Goal: Task Accomplishment & Management: Manage account settings

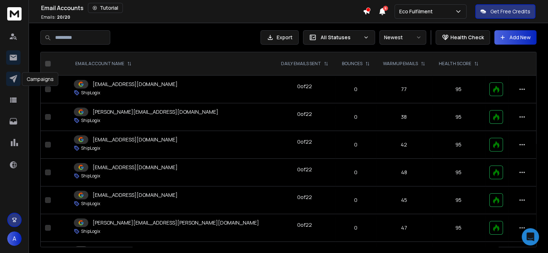
click at [13, 79] on icon at bounding box center [13, 79] width 8 height 8
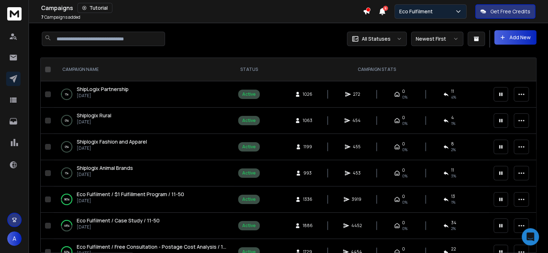
click at [436, 11] on p "Eco Fulfilment" at bounding box center [417, 11] width 36 height 7
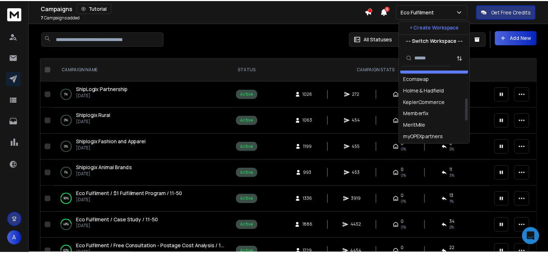
scroll to position [78, 0]
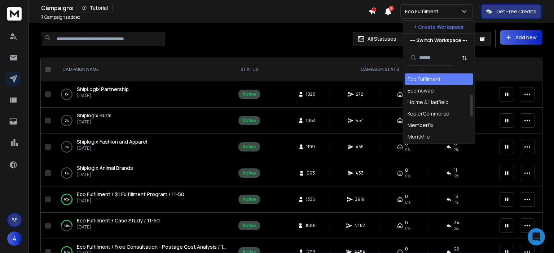
drag, startPoint x: 472, startPoint y: 131, endPoint x: 470, endPoint y: 106, distance: 25.3
click at [470, 106] on div at bounding box center [471, 106] width 3 height 22
click at [450, 105] on div "Holme & Hadfield" at bounding box center [438, 103] width 68 height 12
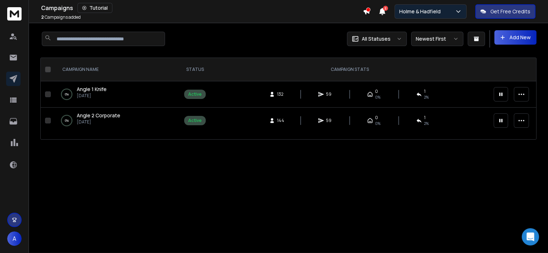
click at [433, 14] on p "Holme & Hadfield" at bounding box center [421, 11] width 44 height 7
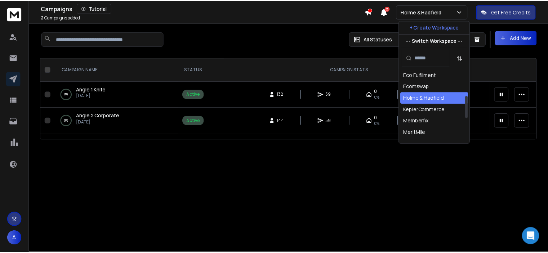
scroll to position [112, 0]
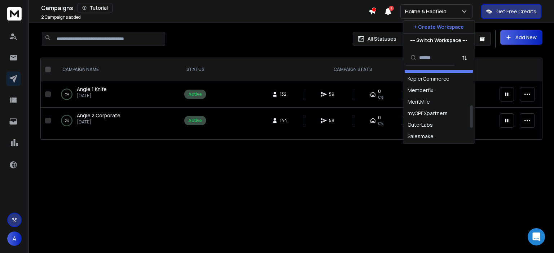
drag, startPoint x: 471, startPoint y: 76, endPoint x: 477, endPoint y: 111, distance: 35.4
click at [473, 111] on div at bounding box center [471, 117] width 3 height 22
click at [437, 101] on div "MeritMile" at bounding box center [438, 102] width 68 height 12
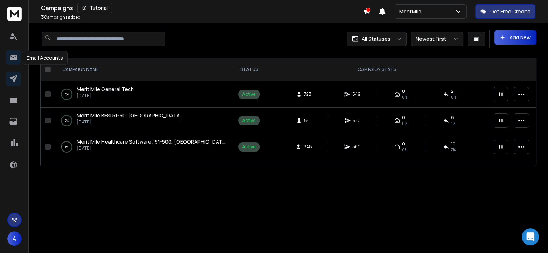
click at [12, 59] on icon at bounding box center [13, 58] width 7 height 6
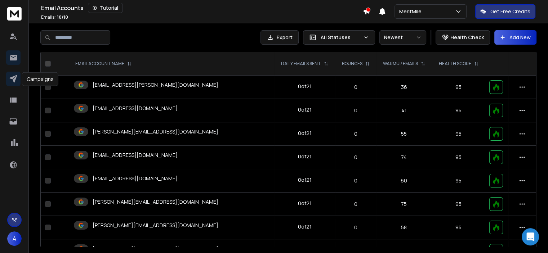
click at [15, 79] on icon at bounding box center [13, 79] width 8 height 8
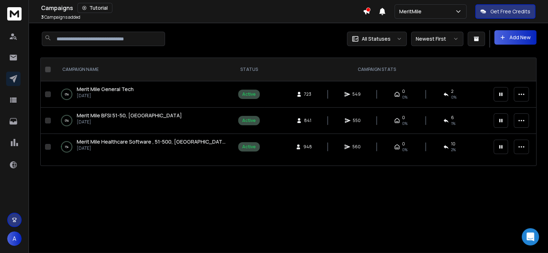
click at [142, 91] on div "0 % Merit Mile General Tech 16 days ago" at bounding box center [144, 94] width 166 height 17
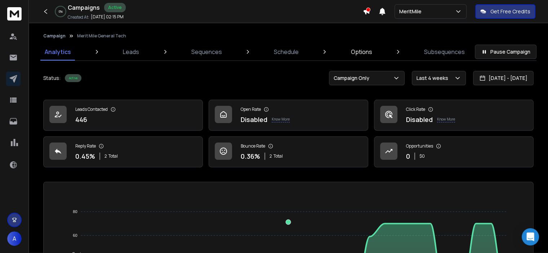
click at [357, 52] on p "Options" at bounding box center [361, 52] width 21 height 9
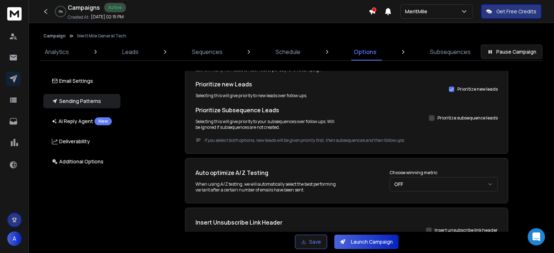
scroll to position [353, 0]
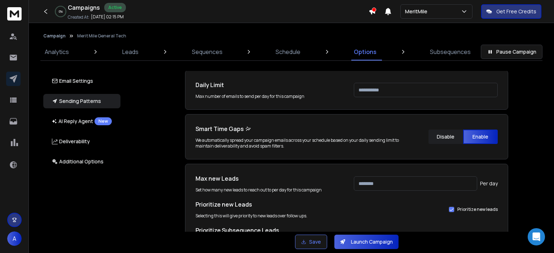
click at [48, 14] on icon at bounding box center [46, 11] width 6 height 6
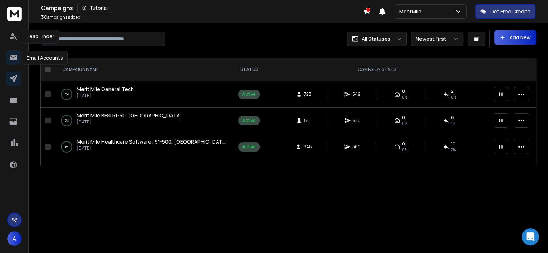
click at [9, 52] on link at bounding box center [13, 57] width 14 height 14
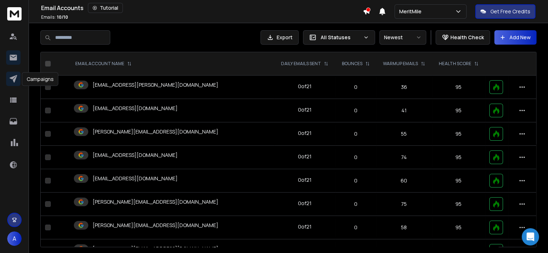
click at [12, 78] on icon at bounding box center [13, 79] width 8 height 8
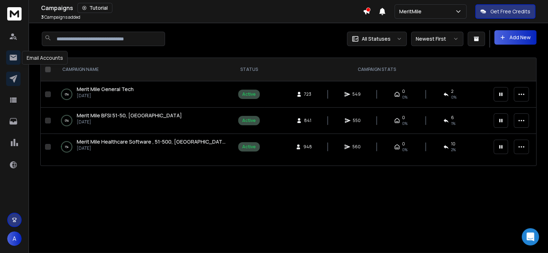
click at [13, 56] on icon at bounding box center [13, 58] width 7 height 6
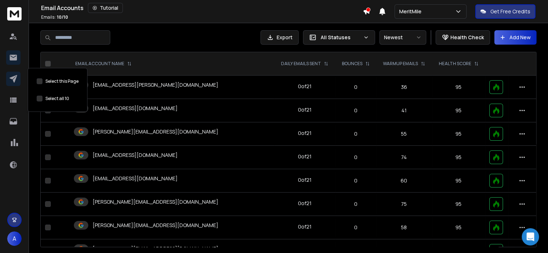
click at [13, 79] on icon at bounding box center [13, 79] width 9 height 9
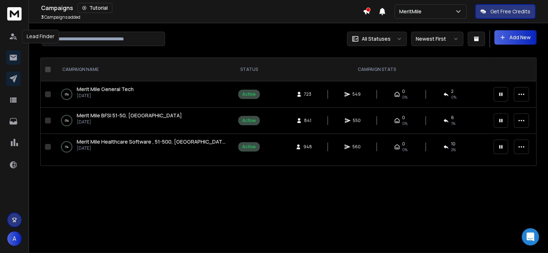
click at [11, 57] on icon at bounding box center [13, 58] width 7 height 6
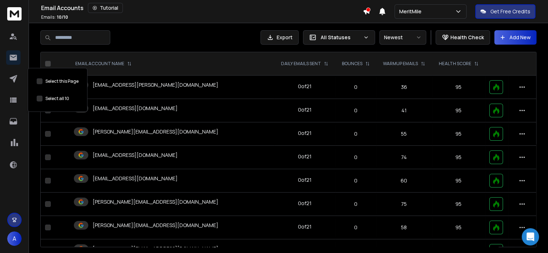
click at [48, 64] on button "Select this Page" at bounding box center [48, 64] width 6 height 6
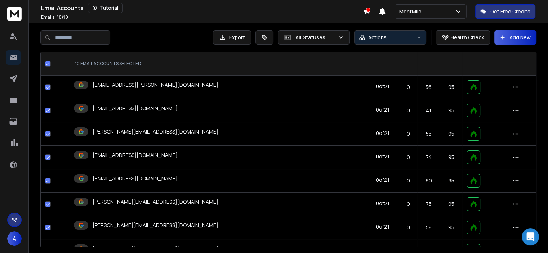
click at [366, 35] on icon "button" at bounding box center [362, 37] width 6 height 6
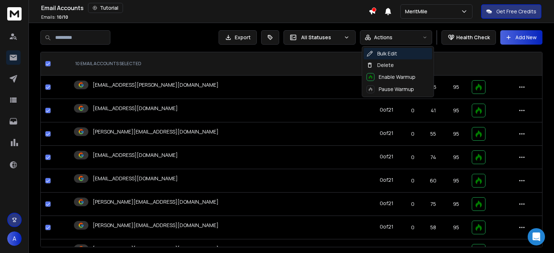
click at [383, 50] on div "Bulk Edit" at bounding box center [381, 53] width 31 height 7
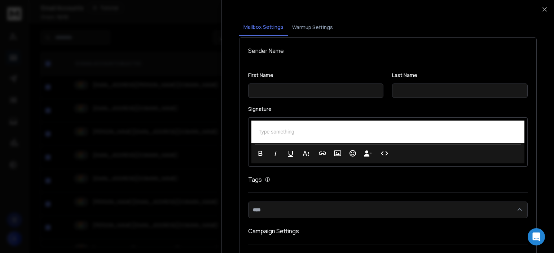
scroll to position [120, 0]
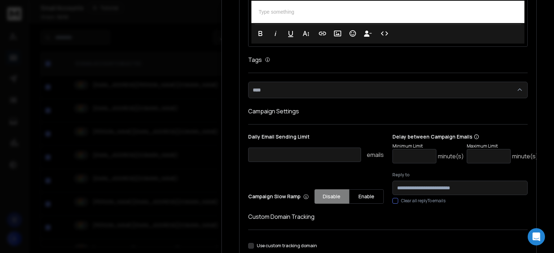
click at [302, 156] on input "number" at bounding box center [304, 155] width 112 height 14
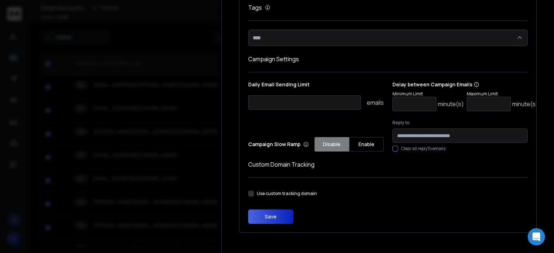
type input "**"
click at [272, 211] on button "Save" at bounding box center [270, 217] width 45 height 14
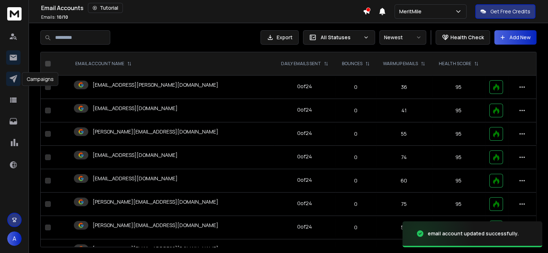
click at [13, 80] on icon at bounding box center [13, 79] width 9 height 9
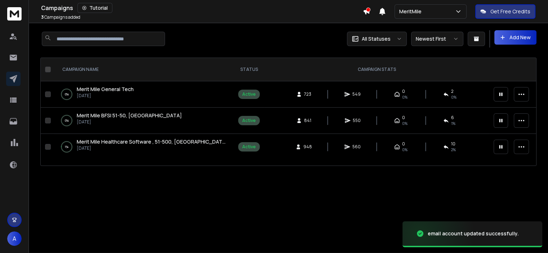
click at [153, 96] on div "0 % Merit Mile General Tech 16 days ago" at bounding box center [144, 94] width 166 height 17
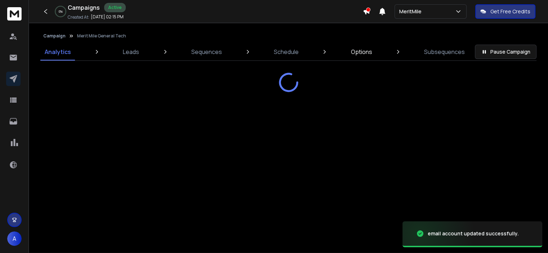
click at [354, 51] on p "Options" at bounding box center [361, 52] width 21 height 9
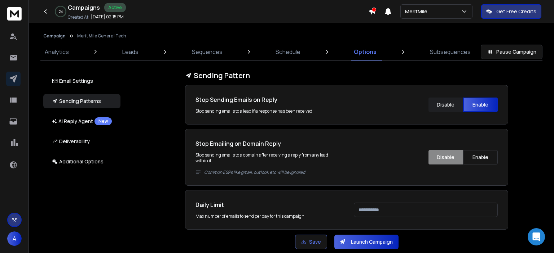
scroll to position [234, 0]
click at [356, 209] on input "**" at bounding box center [426, 210] width 144 height 14
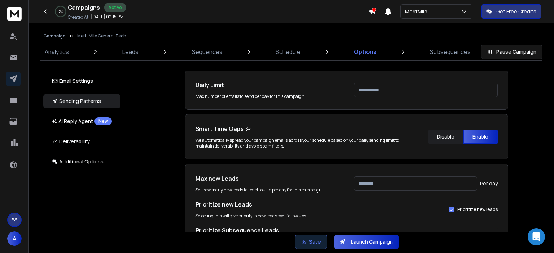
type input "**"
click at [311, 241] on button "Save" at bounding box center [311, 242] width 32 height 14
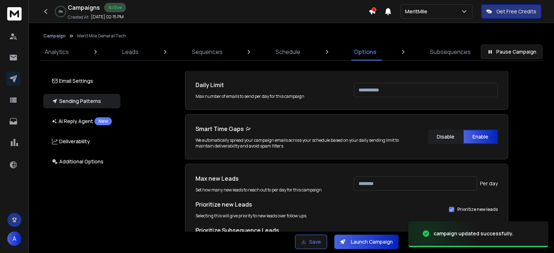
click at [362, 243] on button "Launch Campaign" at bounding box center [366, 242] width 64 height 14
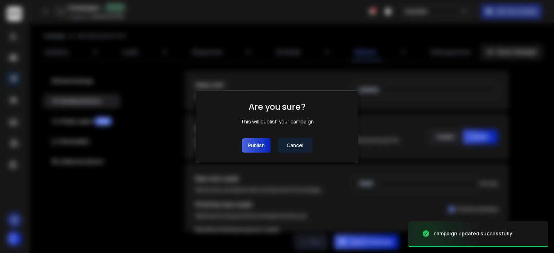
click at [249, 146] on button "Publish" at bounding box center [256, 145] width 28 height 14
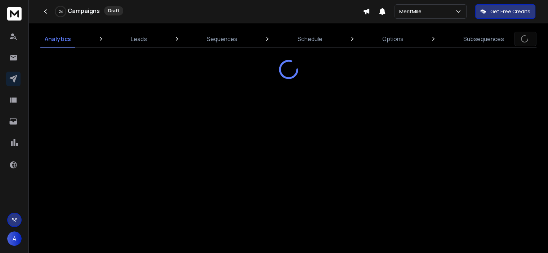
click at [43, 8] on icon at bounding box center [46, 11] width 6 height 6
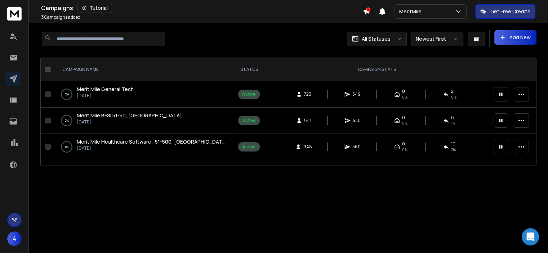
click at [93, 119] on p "16 days ago" at bounding box center [129, 122] width 105 height 6
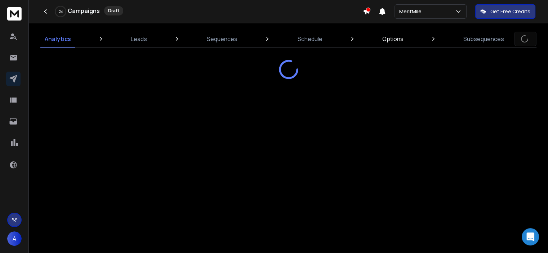
click at [386, 39] on p "Options" at bounding box center [392, 39] width 21 height 9
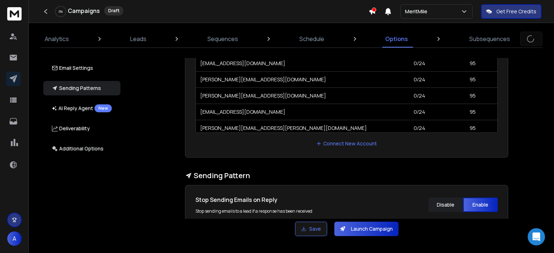
scroll to position [234, 0]
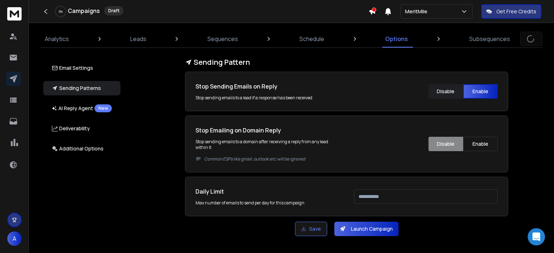
click at [357, 197] on input "**" at bounding box center [426, 197] width 144 height 14
type input "**"
click at [304, 224] on button "Save" at bounding box center [311, 229] width 32 height 14
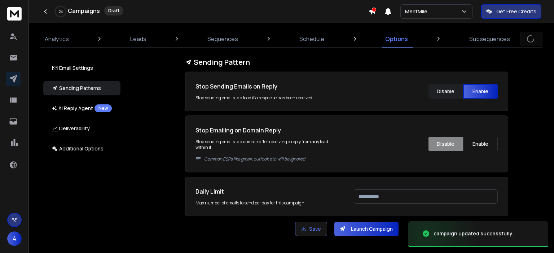
click at [360, 227] on button "Launch Campaign" at bounding box center [366, 229] width 64 height 14
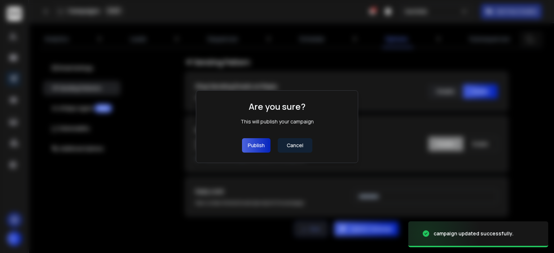
click at [258, 143] on button "Publish" at bounding box center [256, 145] width 28 height 14
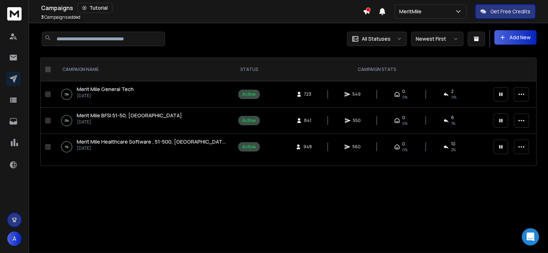
click at [118, 150] on p "[DATE]" at bounding box center [152, 149] width 150 height 6
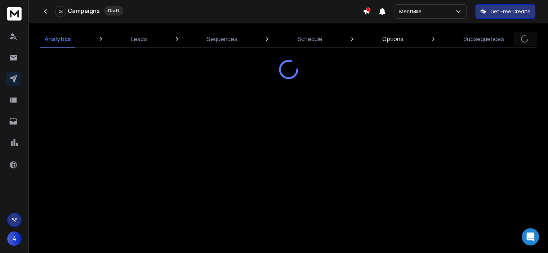
click at [390, 38] on p "Options" at bounding box center [392, 39] width 21 height 9
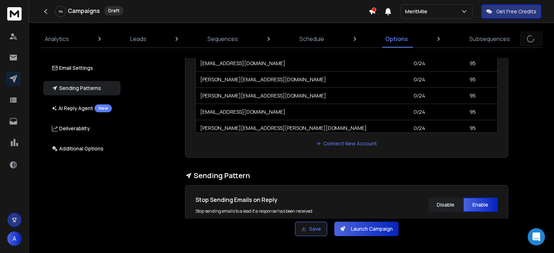
scroll to position [234, 0]
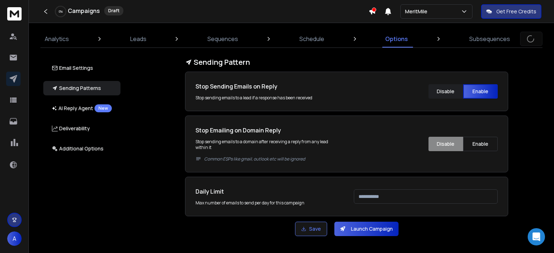
click at [358, 197] on input "**" at bounding box center [426, 197] width 144 height 14
type input "**"
click at [308, 230] on button "Save" at bounding box center [311, 229] width 32 height 14
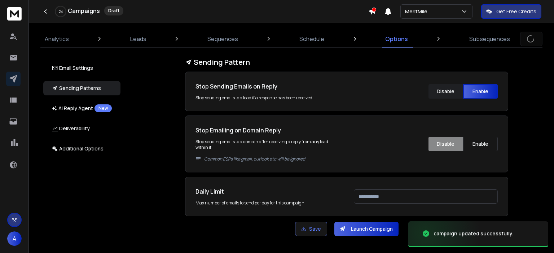
click at [363, 232] on button "Launch Campaign" at bounding box center [366, 229] width 64 height 14
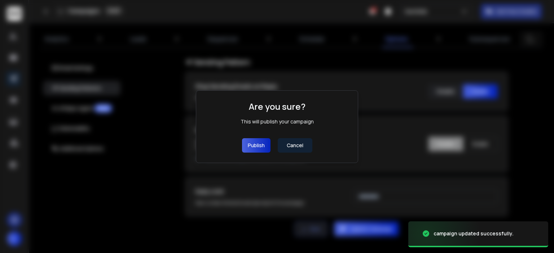
click at [256, 148] on button "Publish" at bounding box center [256, 145] width 28 height 14
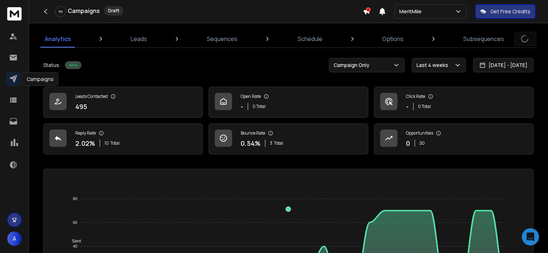
click at [16, 79] on icon at bounding box center [13, 79] width 8 height 8
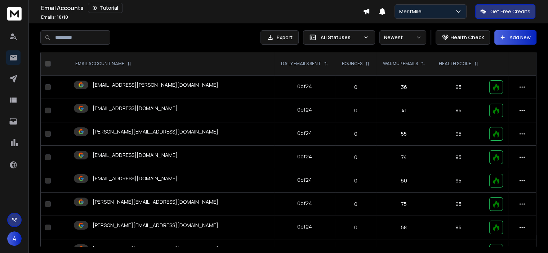
click at [434, 10] on div "MeritMile" at bounding box center [430, 11] width 63 height 7
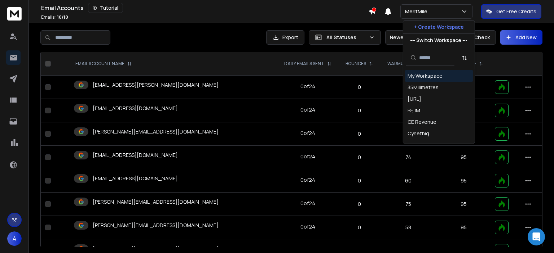
click at [441, 79] on div "My Workspace" at bounding box center [438, 76] width 68 height 12
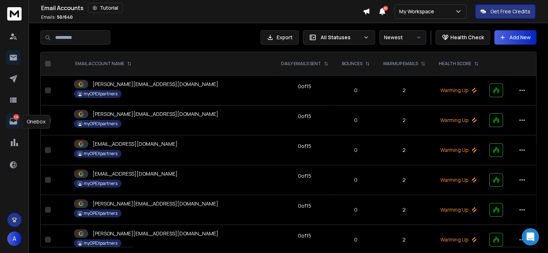
click at [14, 121] on icon at bounding box center [13, 121] width 9 height 9
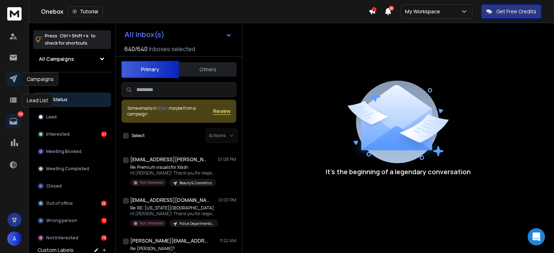
click at [17, 74] on link at bounding box center [13, 79] width 14 height 14
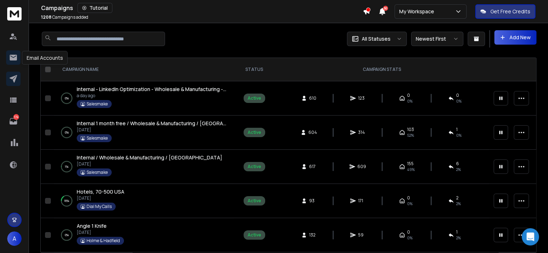
click at [15, 58] on icon at bounding box center [13, 58] width 7 height 6
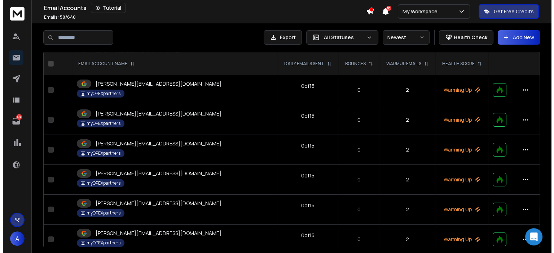
scroll to position [240, 0]
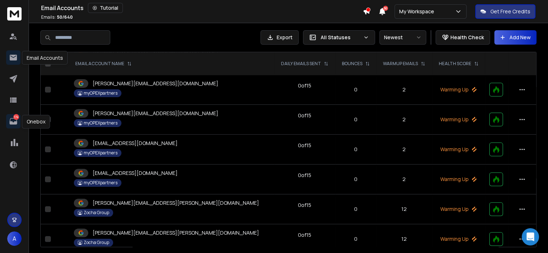
click at [18, 116] on p "174" at bounding box center [16, 117] width 6 height 6
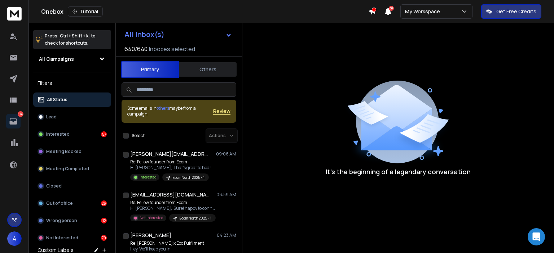
scroll to position [376, 0]
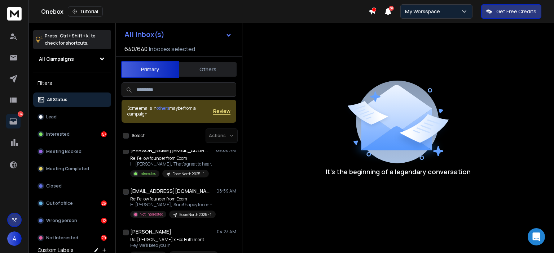
click at [429, 11] on p "My Workspace" at bounding box center [424, 11] width 38 height 7
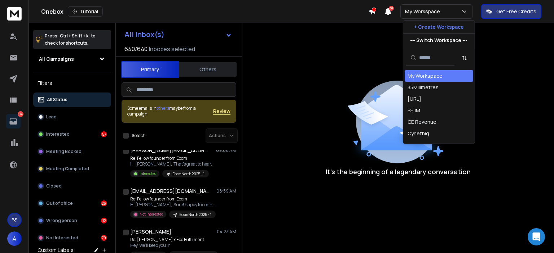
click at [444, 75] on div "My Workspace" at bounding box center [438, 76] width 68 height 12
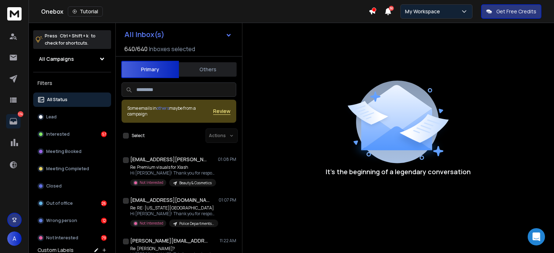
click at [434, 18] on button "My Workspace" at bounding box center [436, 11] width 72 height 14
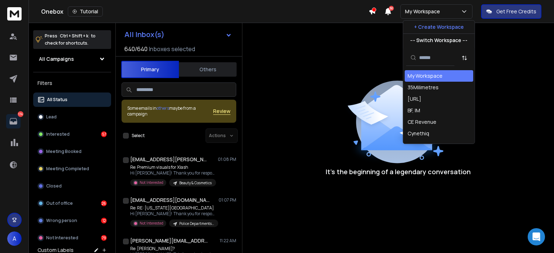
click at [450, 70] on div "My Workspace" at bounding box center [438, 76] width 68 height 12
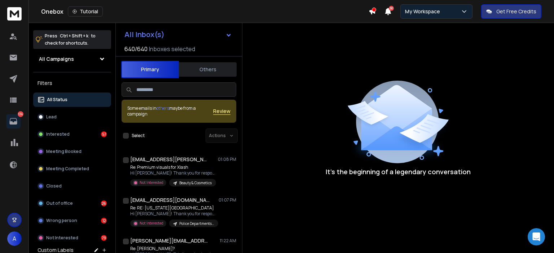
click at [424, 8] on p "My Workspace" at bounding box center [424, 11] width 38 height 7
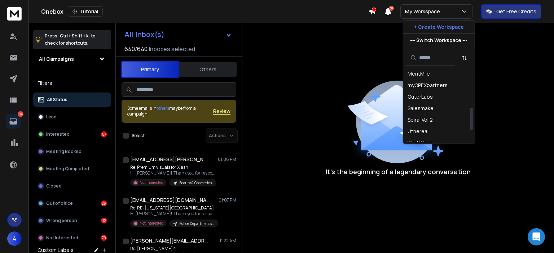
scroll to position [120, 0]
drag, startPoint x: 472, startPoint y: 77, endPoint x: 469, endPoint y: 114, distance: 37.2
click at [470, 114] on div at bounding box center [471, 119] width 3 height 22
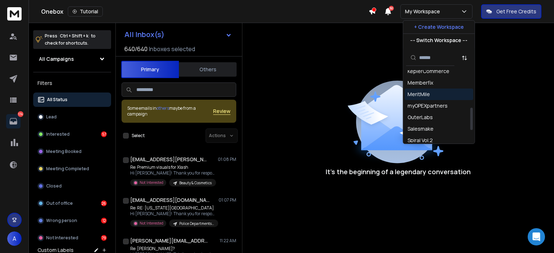
click at [439, 95] on div "MeritMile" at bounding box center [438, 95] width 68 height 12
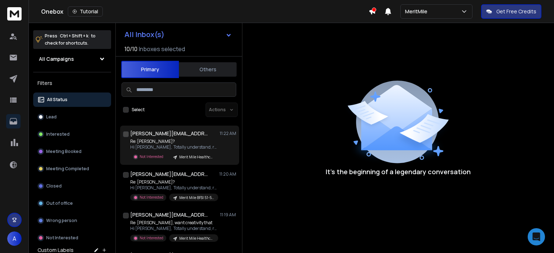
click at [194, 136] on h1 "[PERSON_NAME][EMAIL_ADDRESS][PERSON_NAME][DOMAIN_NAME]" at bounding box center [169, 133] width 79 height 7
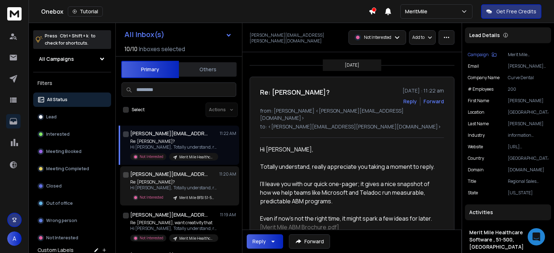
click at [213, 187] on p "Hi [PERSON_NAME], Totally understand, really appreciate" at bounding box center [173, 188] width 87 height 6
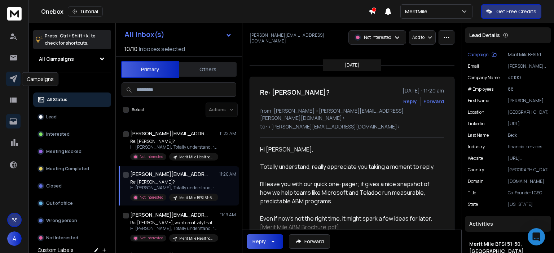
click at [9, 81] on icon at bounding box center [13, 79] width 9 height 9
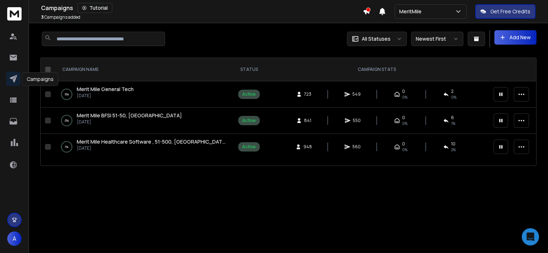
click at [185, 92] on div "0 % Merit Mile General Tech [DATE]" at bounding box center [144, 94] width 166 height 17
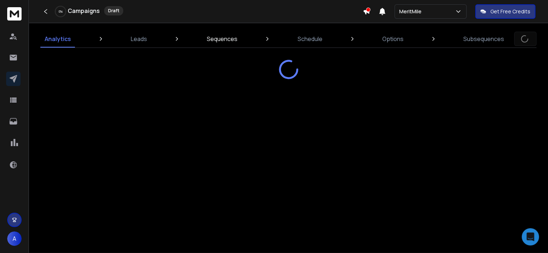
click at [237, 39] on link "Sequences" at bounding box center [222, 38] width 39 height 17
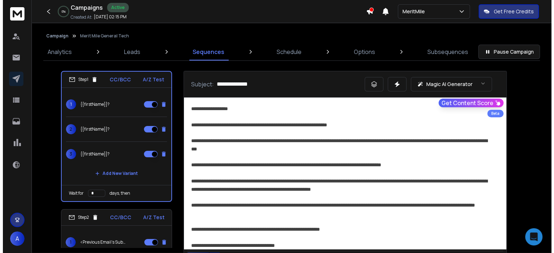
scroll to position [27, 0]
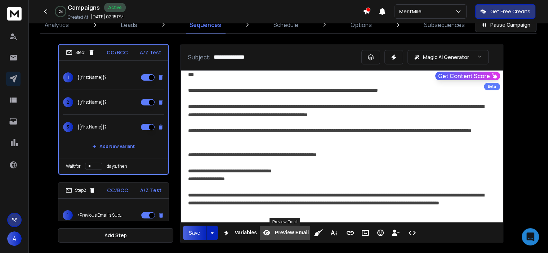
click at [302, 227] on div "Preview Email" at bounding box center [285, 233] width 50 height 12
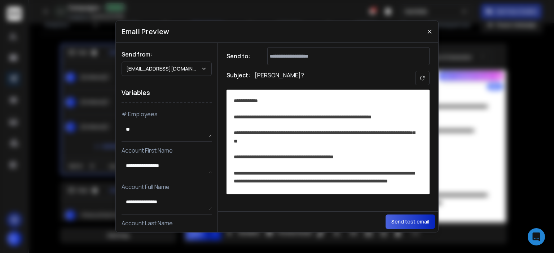
drag, startPoint x: 243, startPoint y: 101, endPoint x: 327, endPoint y: 150, distance: 97.3
click at [327, 150] on div "**********" at bounding box center [327, 142] width 203 height 105
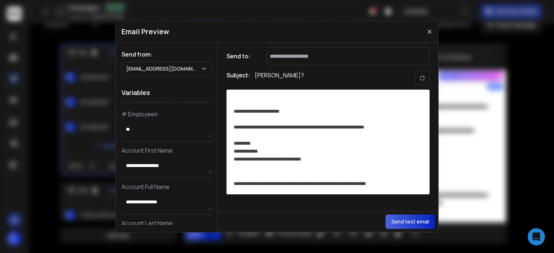
drag, startPoint x: 320, startPoint y: 156, endPoint x: 248, endPoint y: 140, distance: 74.1
click at [248, 140] on div "**********" at bounding box center [326, 142] width 201 height 105
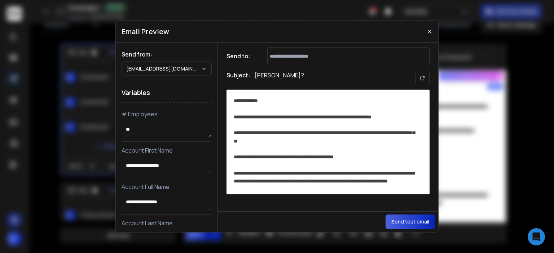
drag, startPoint x: 233, startPoint y: 98, endPoint x: 284, endPoint y: 106, distance: 51.8
click at [284, 106] on div "**********" at bounding box center [326, 142] width 201 height 105
drag, startPoint x: 244, startPoint y: 98, endPoint x: 289, endPoint y: 105, distance: 45.3
click at [294, 102] on div "**********" at bounding box center [326, 142] width 201 height 105
click at [280, 117] on div "**********" at bounding box center [326, 142] width 201 height 105
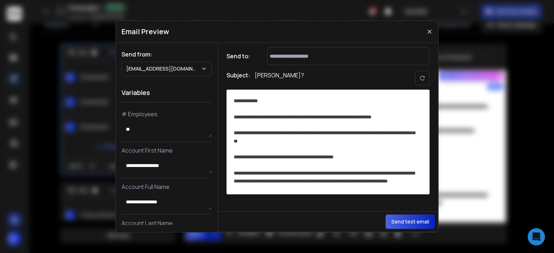
click at [280, 124] on div at bounding box center [327, 125] width 187 height 8
click at [278, 128] on div at bounding box center [327, 125] width 187 height 8
click at [432, 25] on div "Email Preview" at bounding box center [277, 32] width 322 height 22
click at [426, 35] on div "Email Preview" at bounding box center [277, 32] width 322 height 22
click at [426, 34] on icon at bounding box center [429, 32] width 6 height 6
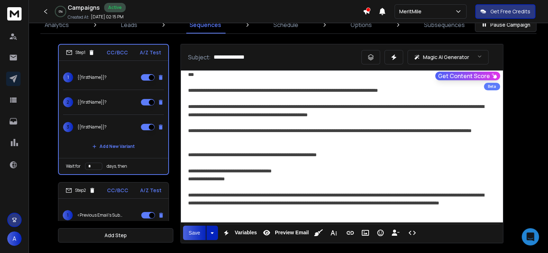
click at [115, 100] on div "2 {{firstName}}?" at bounding box center [113, 102] width 101 height 25
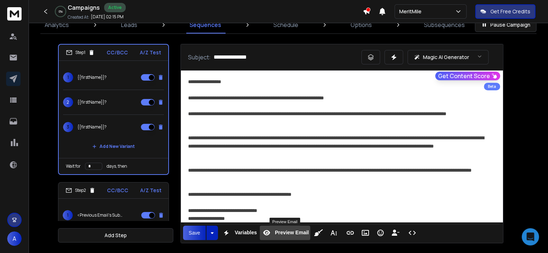
click at [295, 230] on span "Preview Email" at bounding box center [292, 233] width 37 height 6
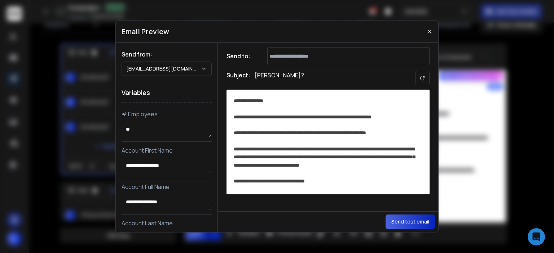
drag, startPoint x: 239, startPoint y: 99, endPoint x: 307, endPoint y: 103, distance: 69.0
click at [308, 102] on div "**********" at bounding box center [324, 101] width 181 height 8
drag, startPoint x: 281, startPoint y: 127, endPoint x: 288, endPoint y: 125, distance: 7.1
click at [286, 126] on div at bounding box center [328, 125] width 189 height 8
click at [288, 125] on div at bounding box center [328, 125] width 189 height 8
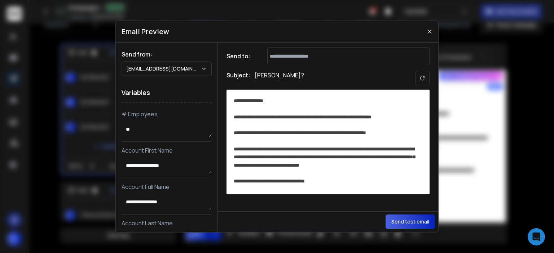
scroll to position [71, 0]
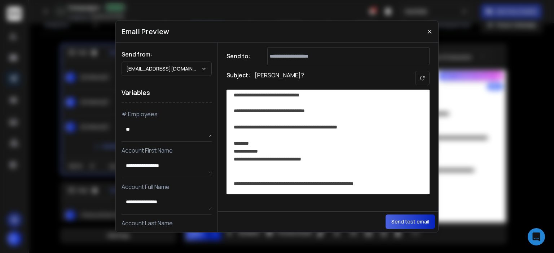
drag, startPoint x: 332, startPoint y: 161, endPoint x: 284, endPoint y: 111, distance: 68.9
click at [287, 106] on div "**********" at bounding box center [326, 142] width 201 height 105
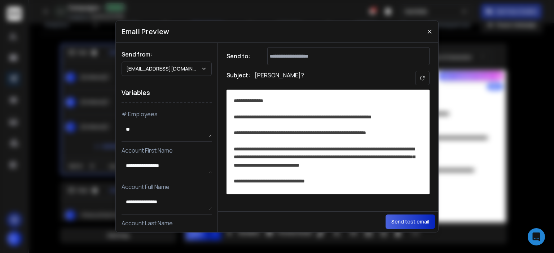
click at [273, 125] on div at bounding box center [327, 125] width 187 height 8
click at [273, 124] on div at bounding box center [327, 125] width 187 height 8
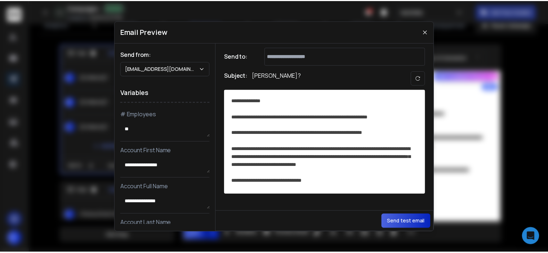
scroll to position [71, 0]
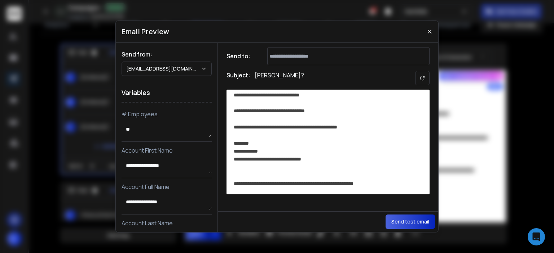
click at [429, 31] on icon at bounding box center [430, 32] width 4 height 4
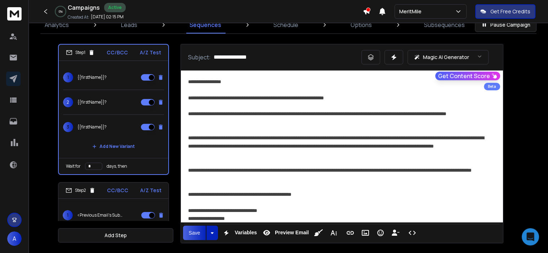
click at [265, 136] on div "**********" at bounding box center [339, 146] width 302 height 24
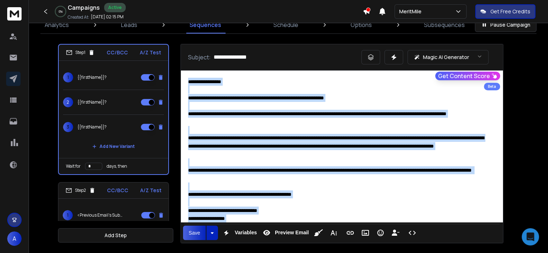
copy div "**********"
click at [274, 160] on div at bounding box center [342, 163] width 308 height 8
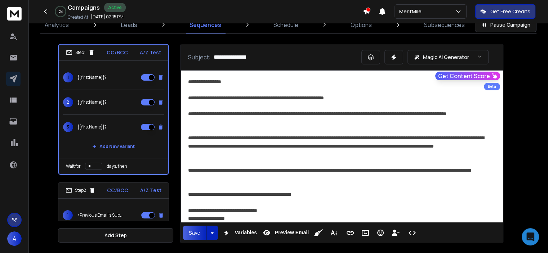
click at [110, 78] on div "1 {{firstName}}?" at bounding box center [113, 77] width 101 height 25
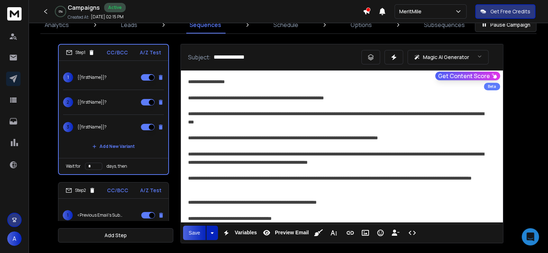
click at [105, 125] on p "{{firstName}}?" at bounding box center [92, 127] width 29 height 6
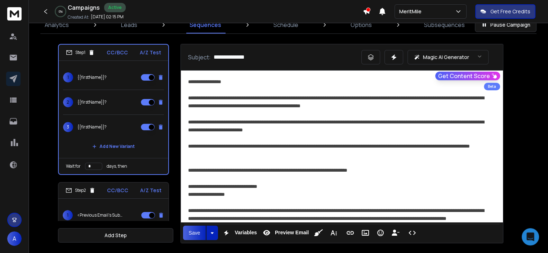
click at [102, 78] on p "{{firstName}}?" at bounding box center [92, 78] width 29 height 6
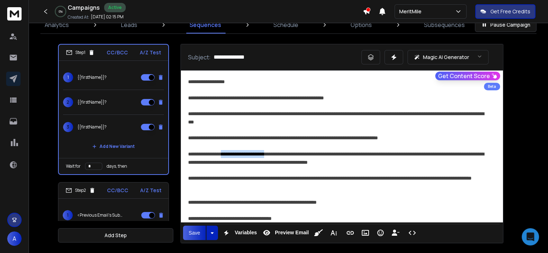
drag, startPoint x: 226, startPoint y: 155, endPoint x: 290, endPoint y: 151, distance: 63.9
click at [290, 151] on div "**********" at bounding box center [339, 158] width 302 height 16
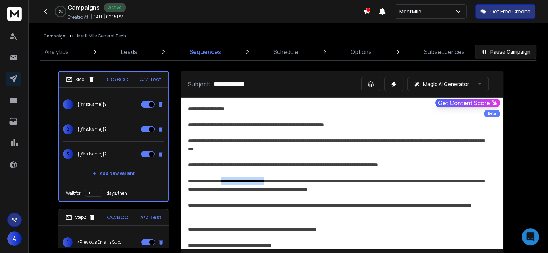
click at [110, 131] on div "2 {{firstName}}?" at bounding box center [113, 129] width 101 height 25
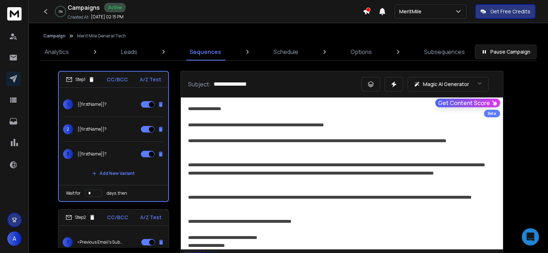
click at [105, 152] on p "{{firstName}}?" at bounding box center [92, 154] width 29 height 6
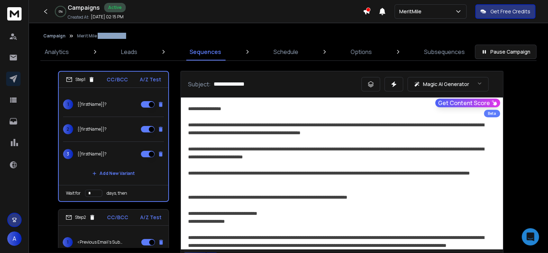
drag, startPoint x: 104, startPoint y: 36, endPoint x: 126, endPoint y: 37, distance: 22.0
click at [126, 37] on div "Campaign Merit Mile General Tech" at bounding box center [288, 36] width 491 height 6
drag, startPoint x: 243, startPoint y: 133, endPoint x: 305, endPoint y: 134, distance: 61.3
click at [305, 134] on div "**********" at bounding box center [339, 129] width 302 height 16
click at [104, 127] on p "{{firstName}}?" at bounding box center [92, 130] width 29 height 6
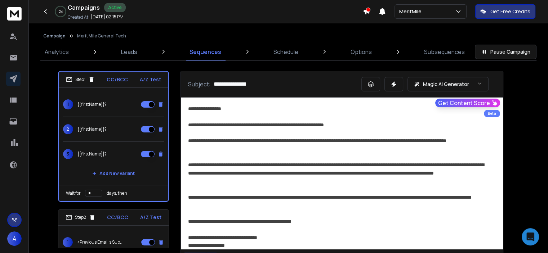
drag, startPoint x: 314, startPoint y: 163, endPoint x: 319, endPoint y: 163, distance: 4.3
click at [314, 163] on div "**********" at bounding box center [339, 173] width 302 height 24
click at [94, 150] on div "3 {{firstName}}?" at bounding box center [85, 154] width 44 height 10
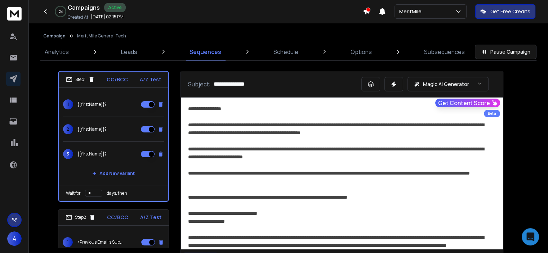
click at [70, 106] on span "1" at bounding box center [68, 104] width 10 height 10
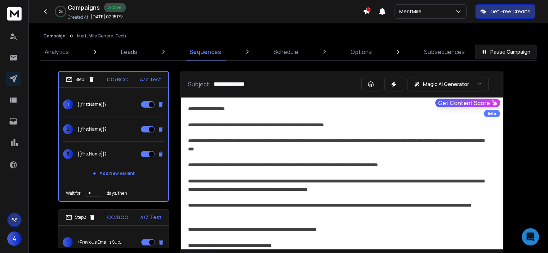
click at [118, 129] on div "2 {{firstName}}?" at bounding box center [113, 129] width 101 height 25
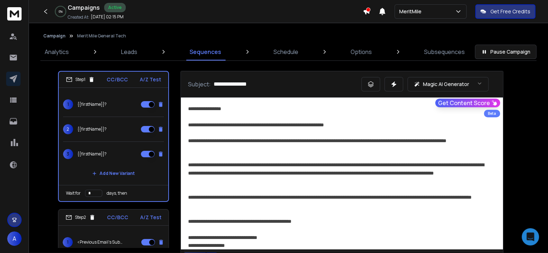
click at [107, 156] on div "3 {{firstName}}?" at bounding box center [113, 154] width 101 height 25
type input "**********"
